Goal: Information Seeking & Learning: Check status

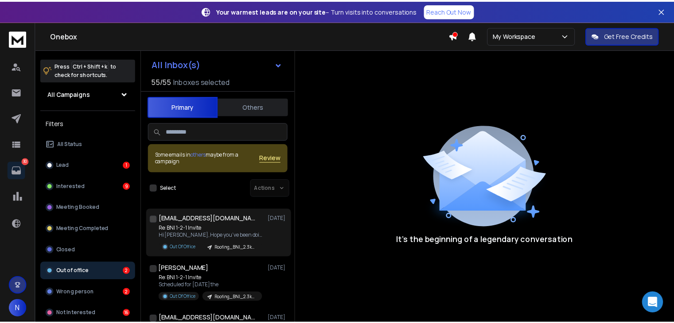
scroll to position [152, 0]
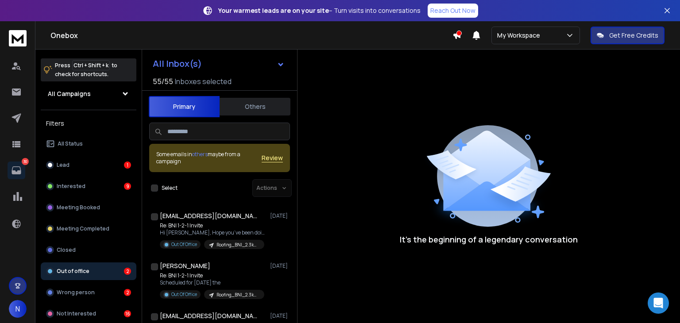
click at [404, 111] on div "It’s the beginning of a legendary conversation" at bounding box center [489, 187] width 383 height 275
click at [16, 201] on icon at bounding box center [17, 196] width 13 height 13
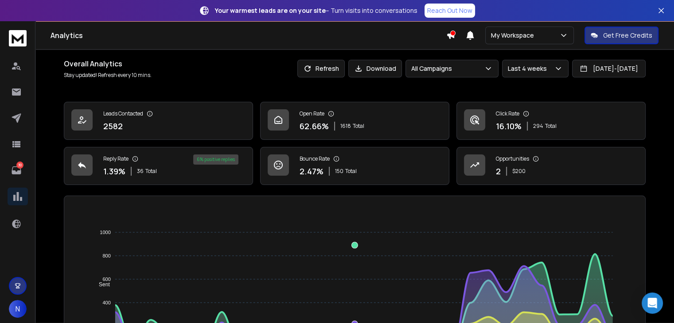
click at [115, 191] on div "Leads Contacted 2582 Open Rate 62.66 % 1618 Total Click Rate 16.10 % 294 Total …" at bounding box center [355, 247] width 582 height 291
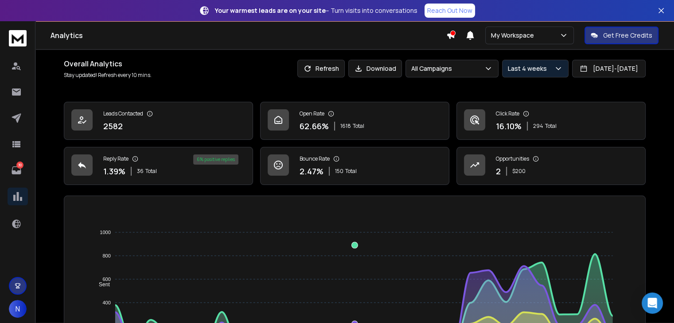
click at [508, 70] on p "Last 4 weeks" at bounding box center [529, 68] width 43 height 9
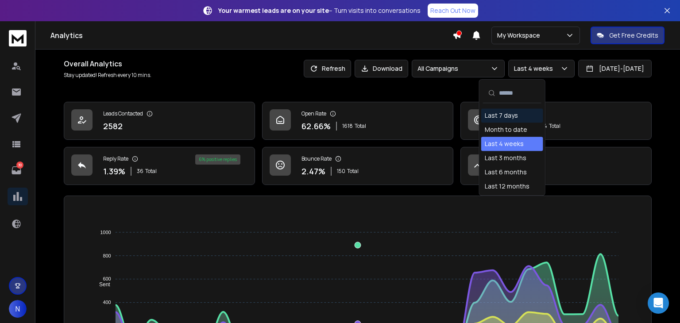
click at [511, 117] on div "Last 7 days" at bounding box center [501, 115] width 33 height 9
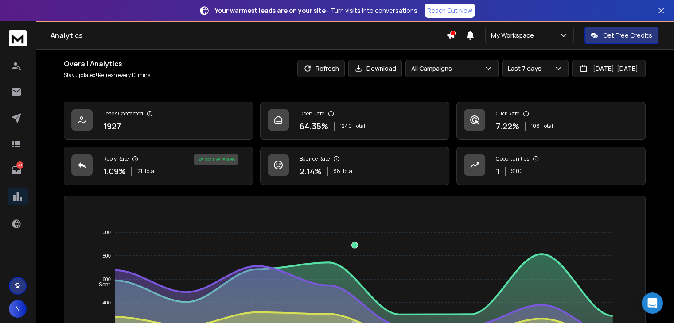
click at [326, 191] on div "Leads Contacted 1927 Open Rate 64.35 % 1240 Total Click Rate 7.22 % 108 Total R…" at bounding box center [355, 247] width 582 height 291
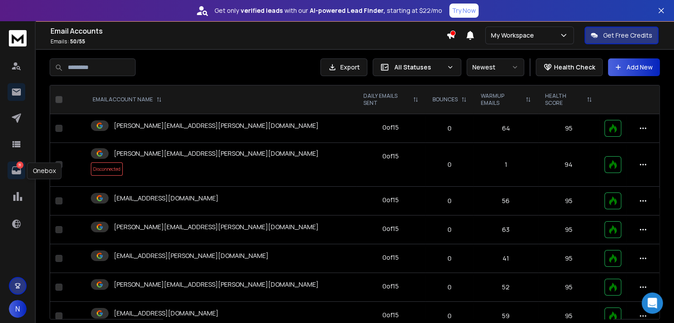
click at [19, 167] on p "31" at bounding box center [19, 165] width 7 height 7
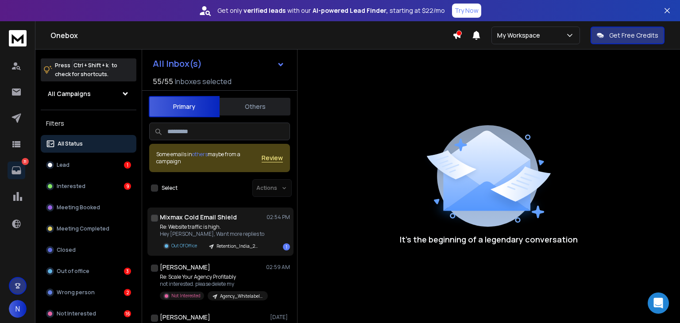
click at [223, 236] on p "Hey [PERSON_NAME], Want more replies to" at bounding box center [212, 234] width 105 height 7
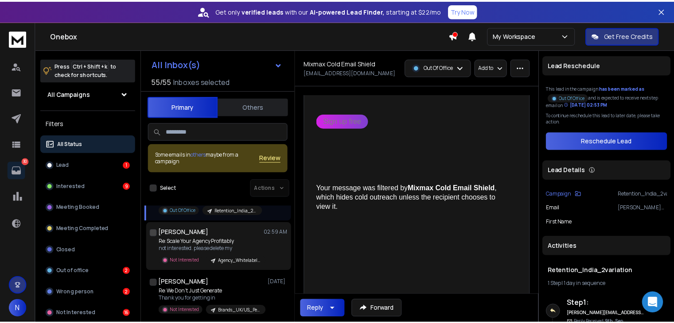
scroll to position [35, 0]
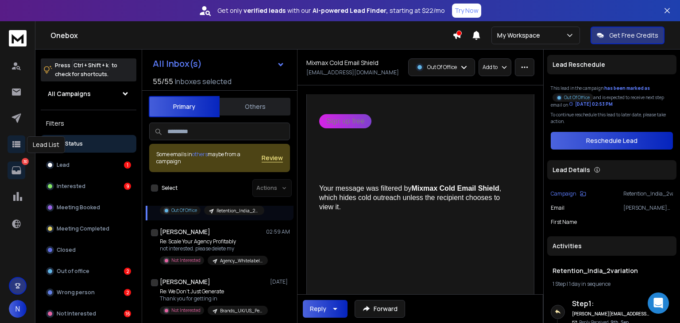
click at [19, 143] on icon at bounding box center [16, 144] width 8 height 6
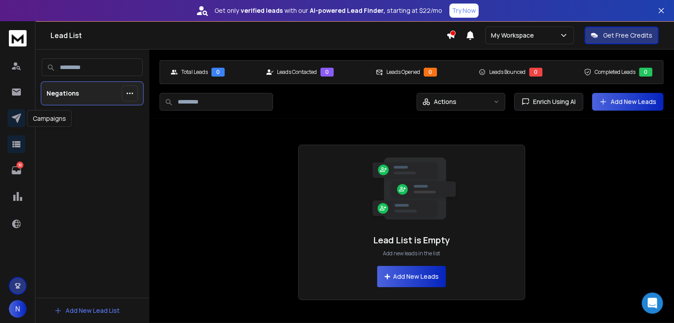
click at [18, 117] on icon at bounding box center [16, 117] width 9 height 9
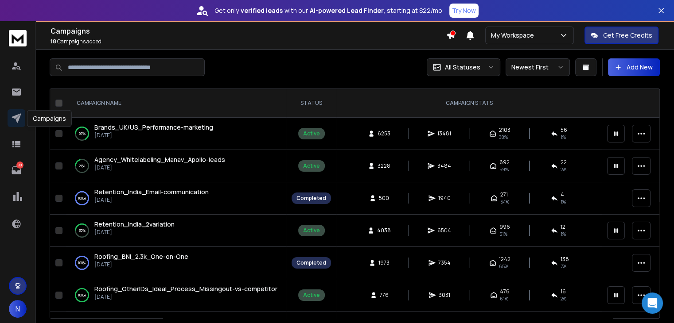
click at [155, 222] on span "Retention_India_2variation" at bounding box center [134, 224] width 80 height 8
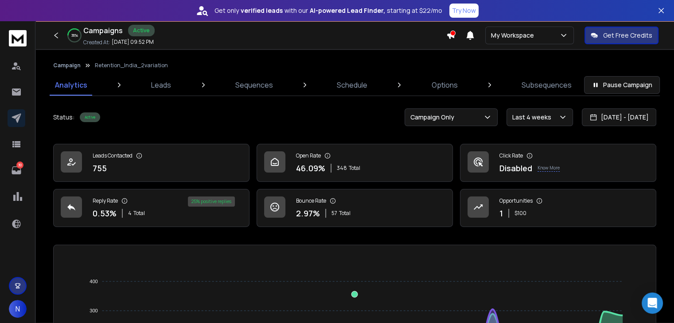
click at [155, 222] on link "Reply Rate 0.53 % 4 Total 25 % positive replies" at bounding box center [151, 208] width 196 height 38
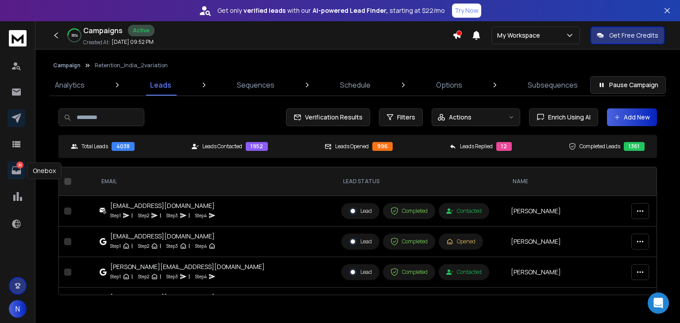
click at [24, 175] on link "30" at bounding box center [17, 171] width 18 height 18
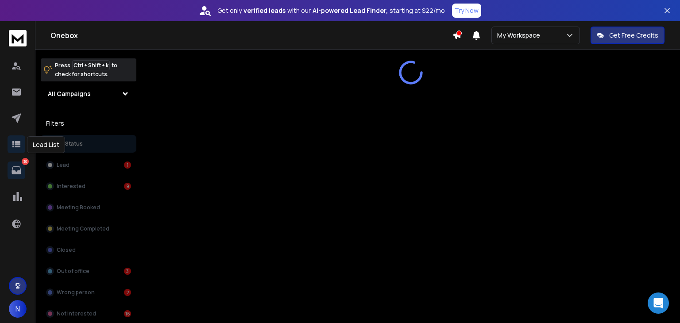
click at [19, 148] on icon at bounding box center [16, 144] width 8 height 6
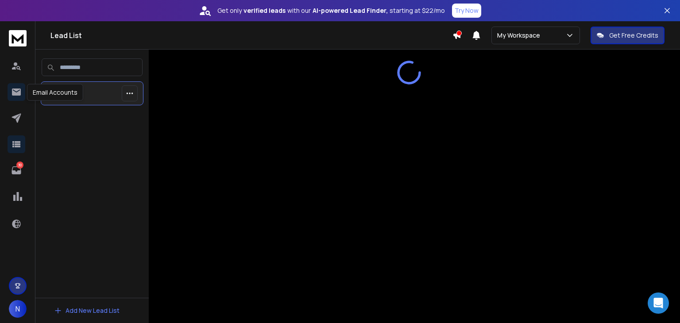
click at [18, 93] on icon at bounding box center [16, 92] width 9 height 7
